Goal: Task Accomplishment & Management: Manage account settings

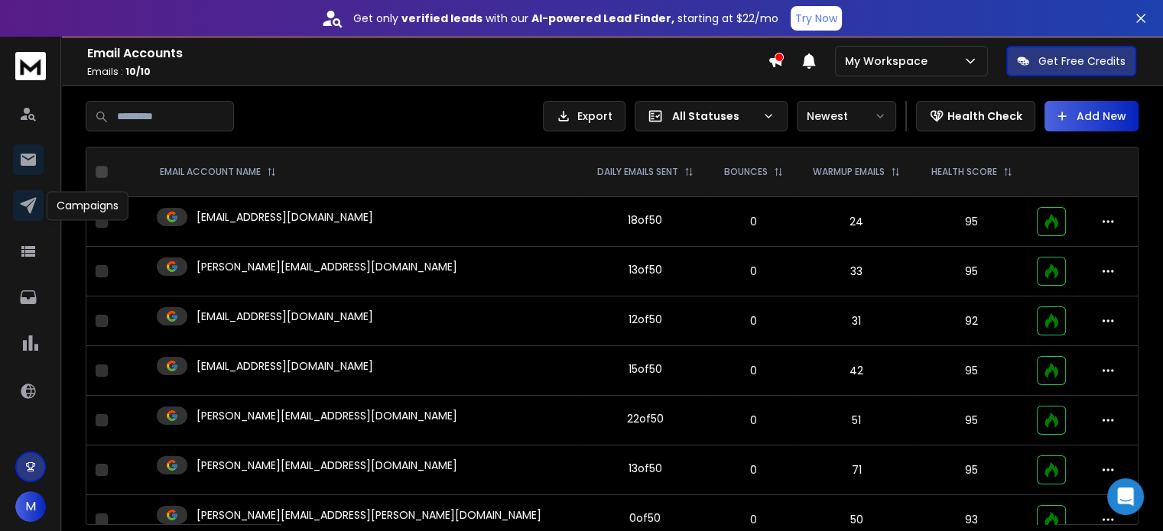
click at [40, 206] on link at bounding box center [28, 205] width 31 height 31
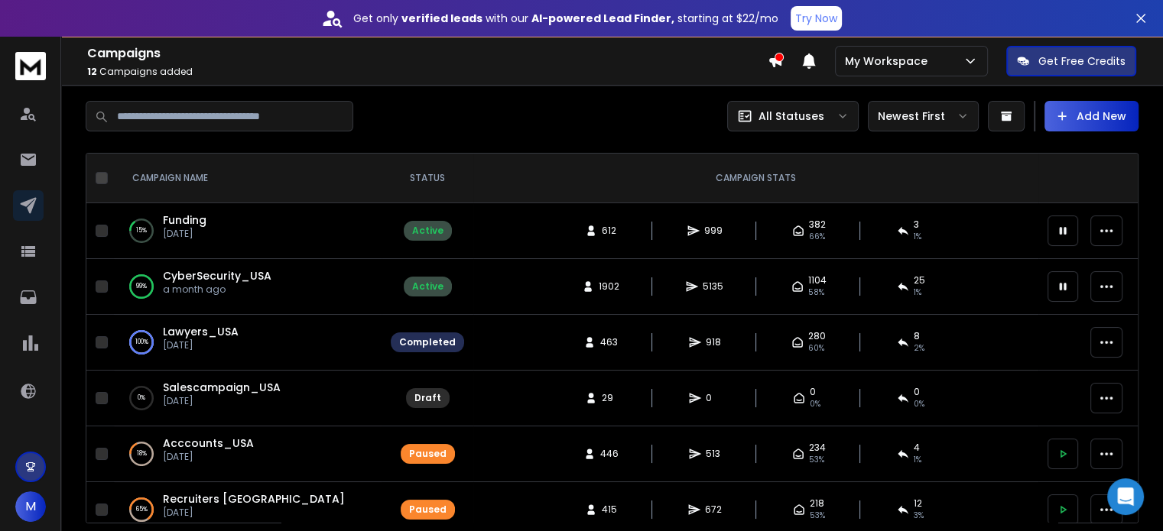
click at [195, 278] on span "CyberSecurity_USA" at bounding box center [217, 275] width 109 height 15
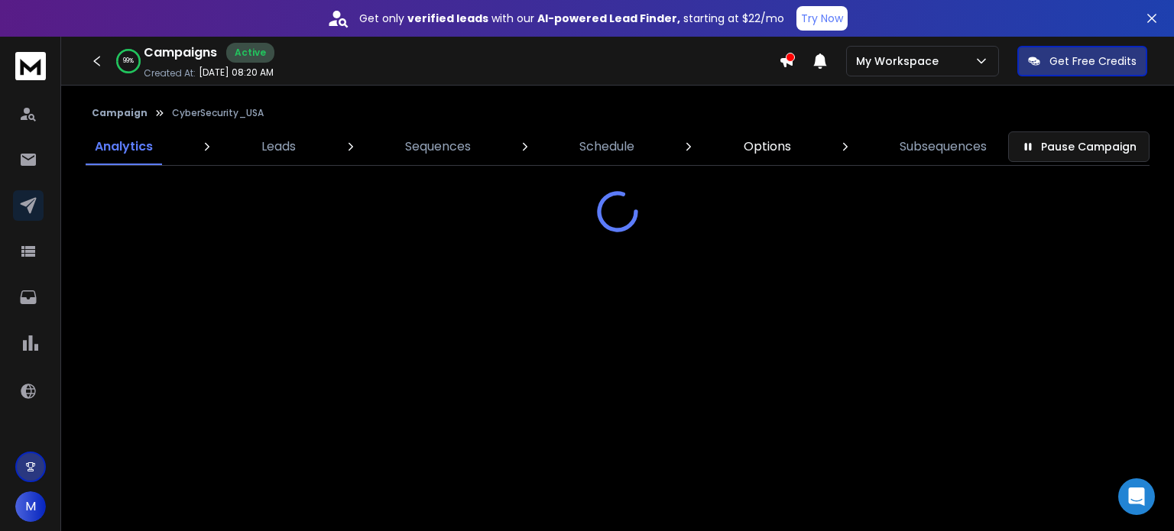
click at [764, 143] on p "Options" at bounding box center [767, 147] width 47 height 18
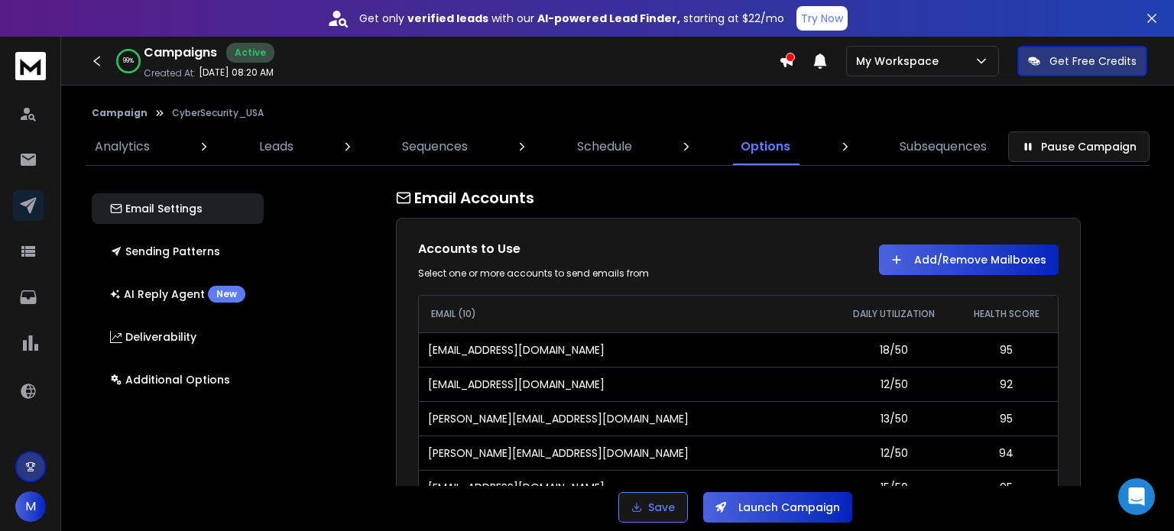
click at [1126, 232] on div "Email Accounts Accounts to Use Select one or more accounts to send emails from …" at bounding box center [747, 336] width 919 height 299
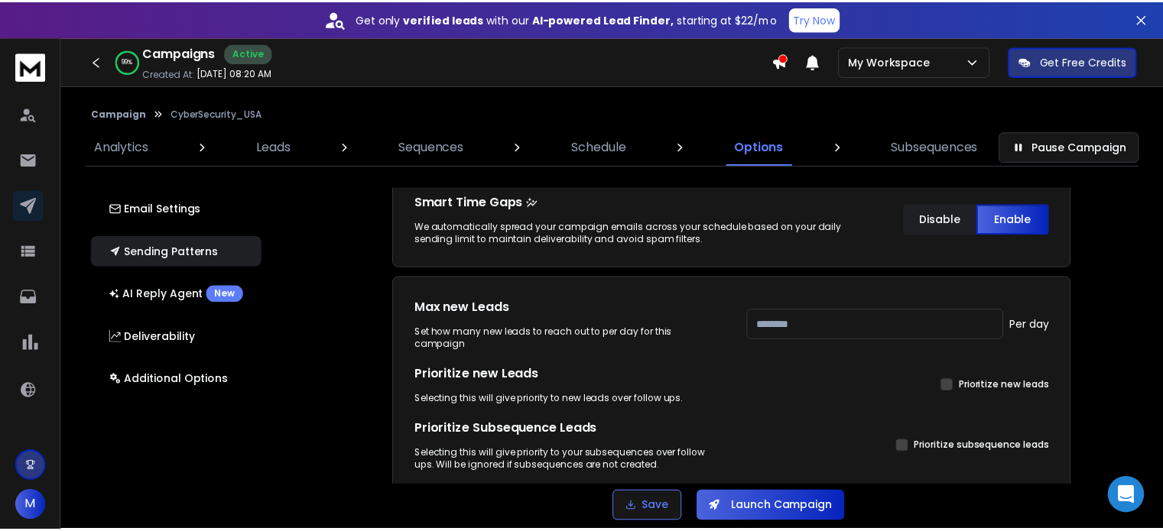
scroll to position [845, 0]
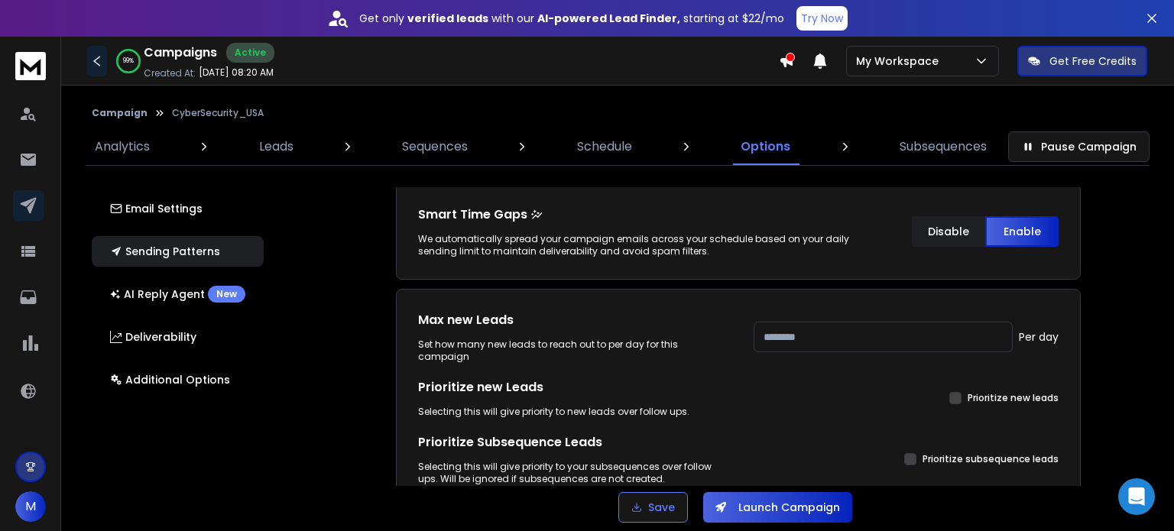
click at [99, 60] on icon at bounding box center [97, 61] width 14 height 14
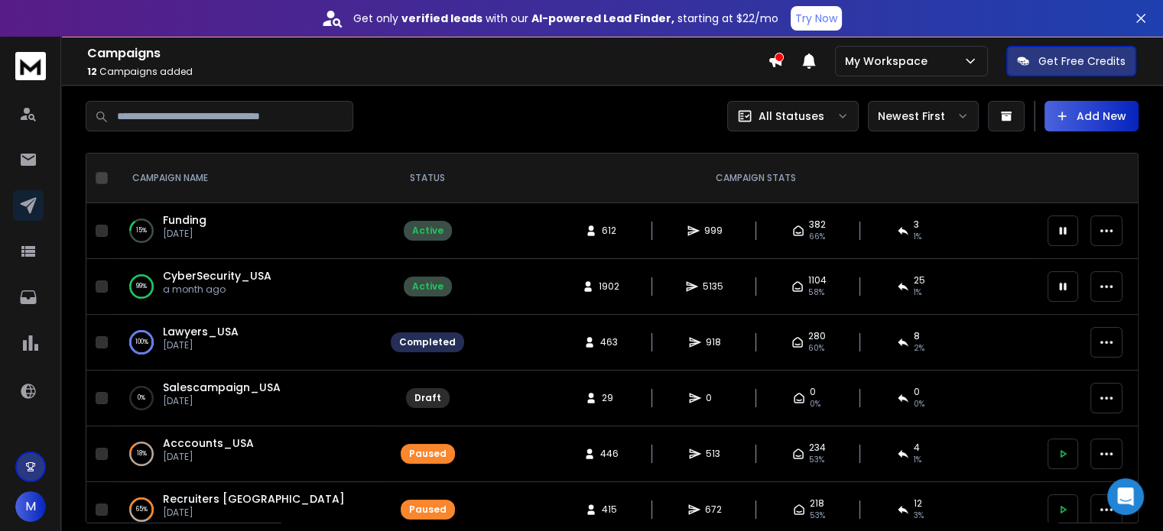
click at [206, 229] on p "[DATE]" at bounding box center [185, 234] width 44 height 12
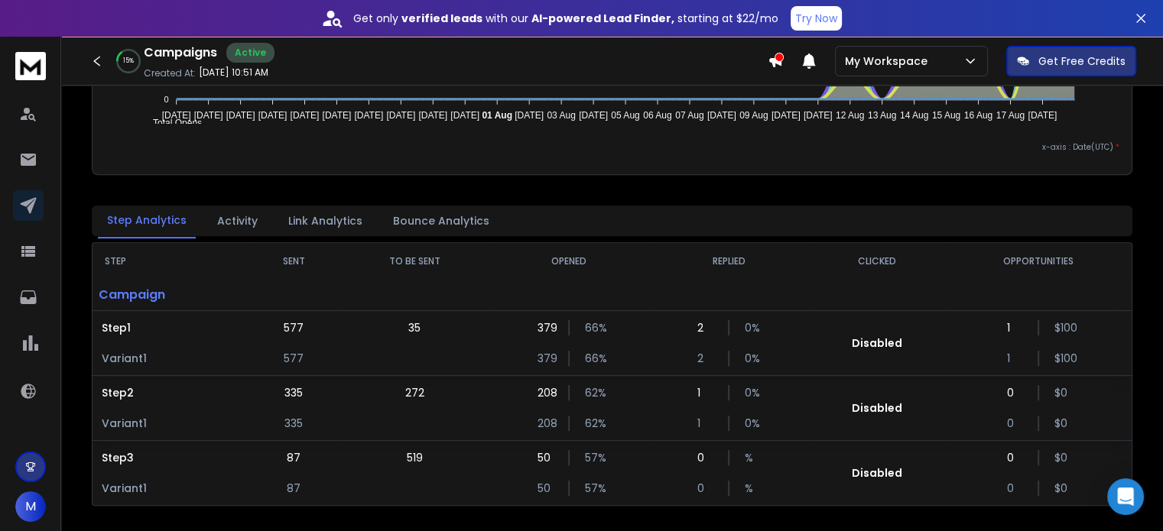
scroll to position [558, 0]
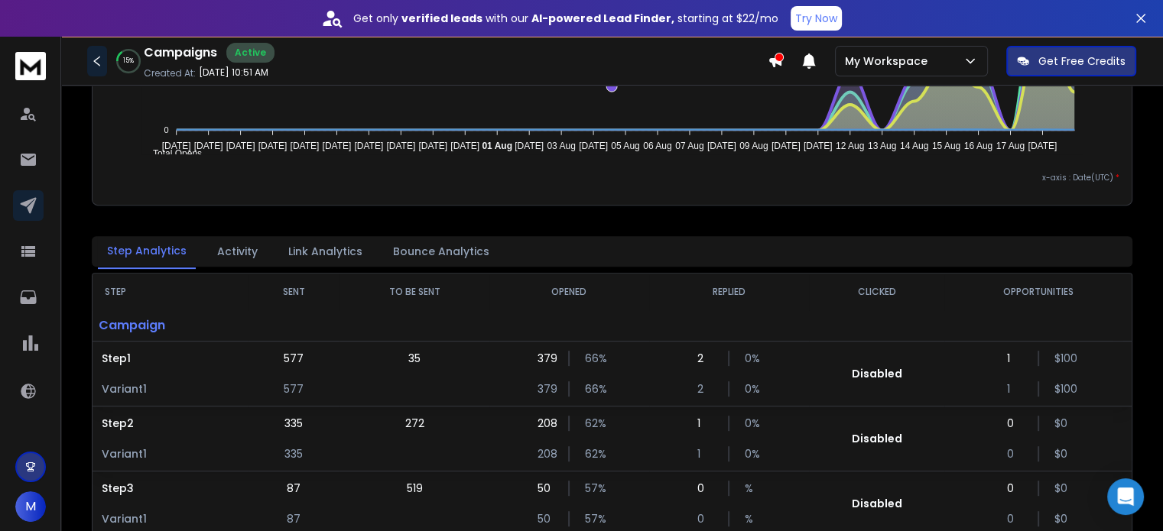
click at [102, 63] on button at bounding box center [97, 61] width 20 height 31
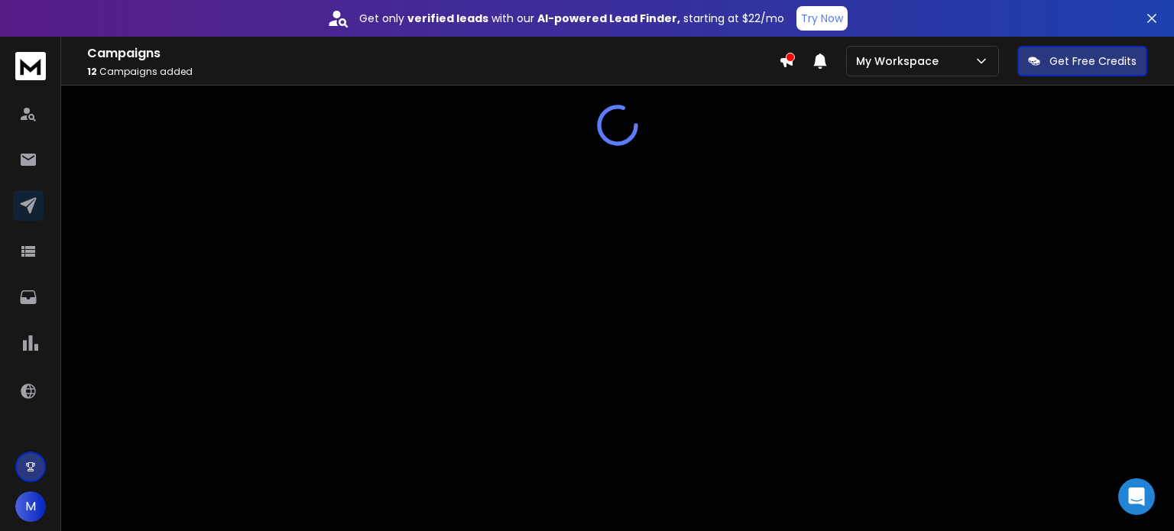
click at [35, 314] on div at bounding box center [30, 300] width 35 height 37
click at [27, 303] on icon at bounding box center [28, 297] width 16 height 14
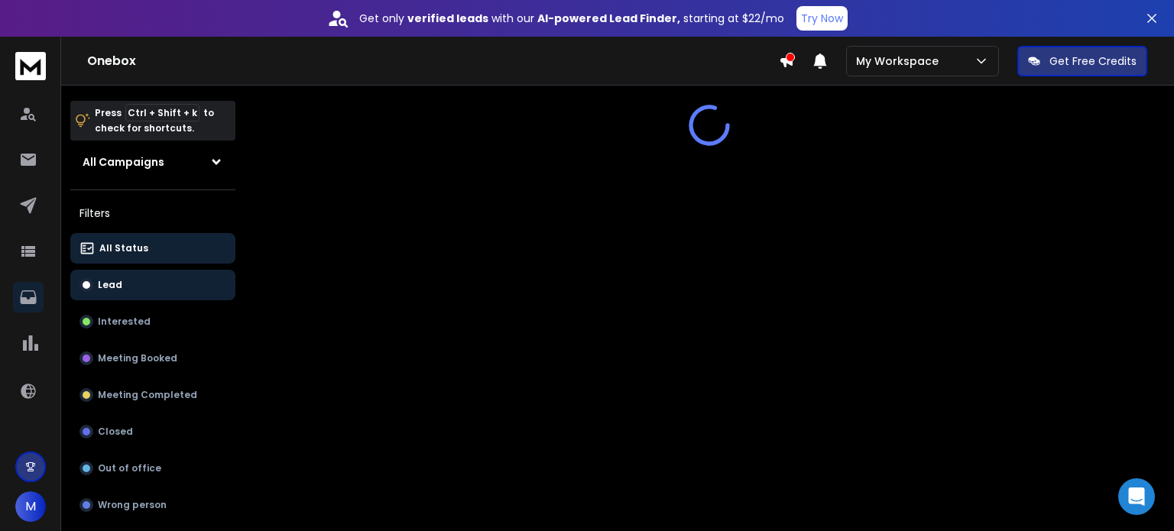
click at [99, 282] on p "Lead" at bounding box center [110, 285] width 24 height 12
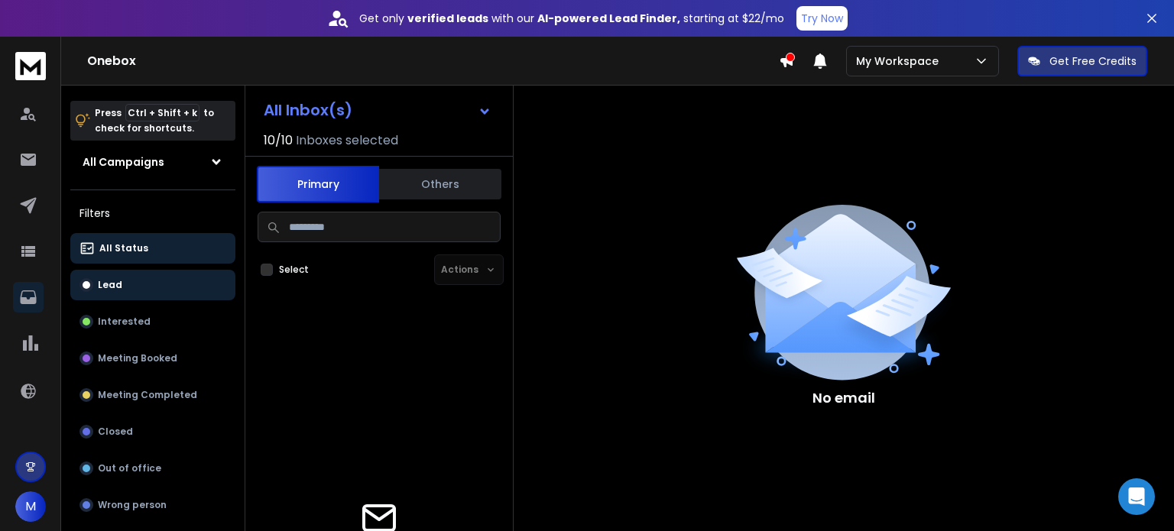
click at [133, 248] on p "All Status" at bounding box center [123, 248] width 49 height 12
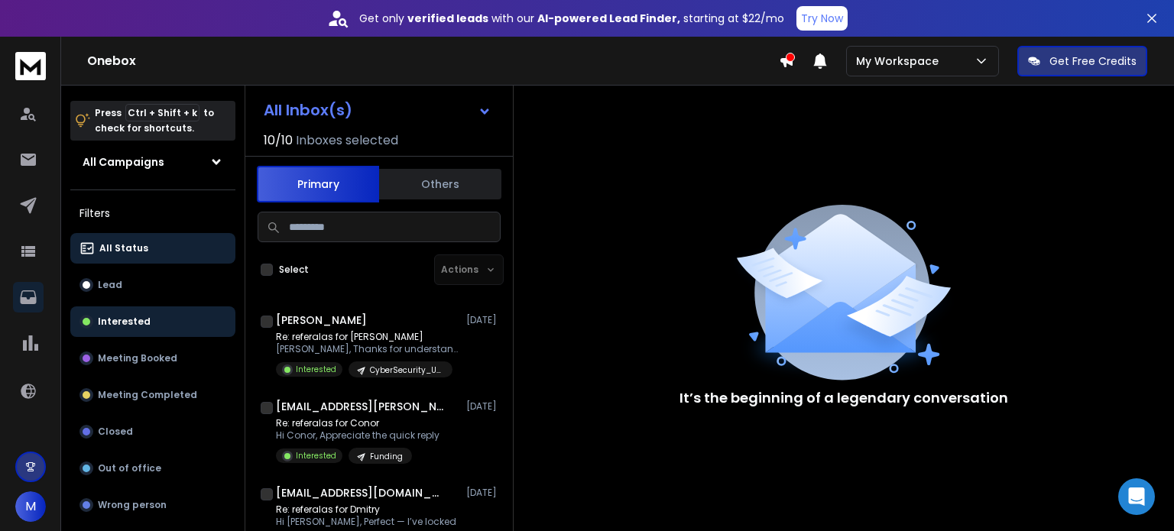
click at [144, 314] on button "Interested" at bounding box center [152, 321] width 165 height 31
